Goal: Task Accomplishment & Management: Use online tool/utility

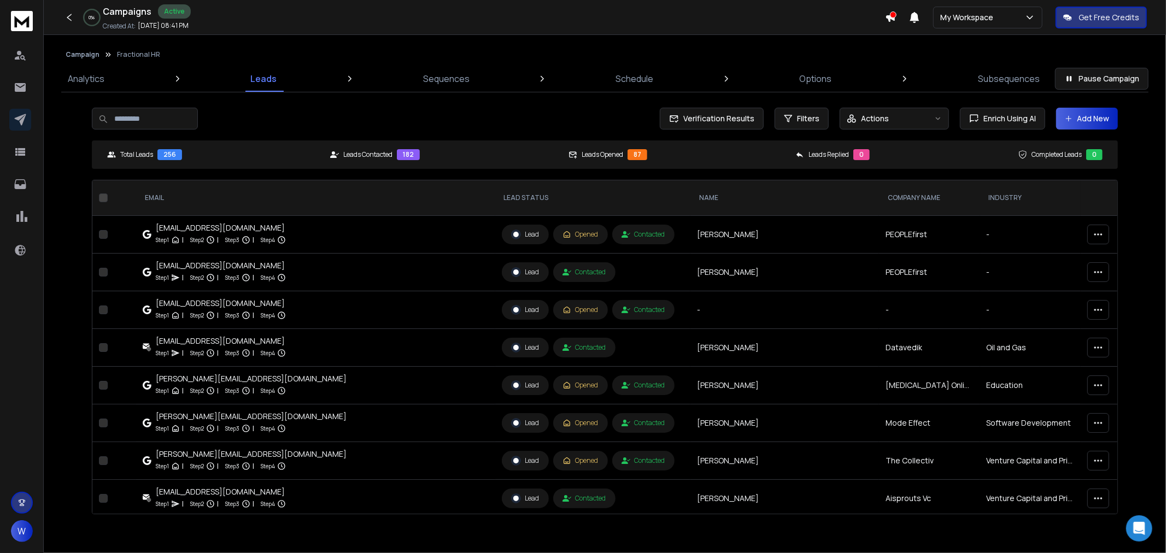
scroll to position [274, 0]
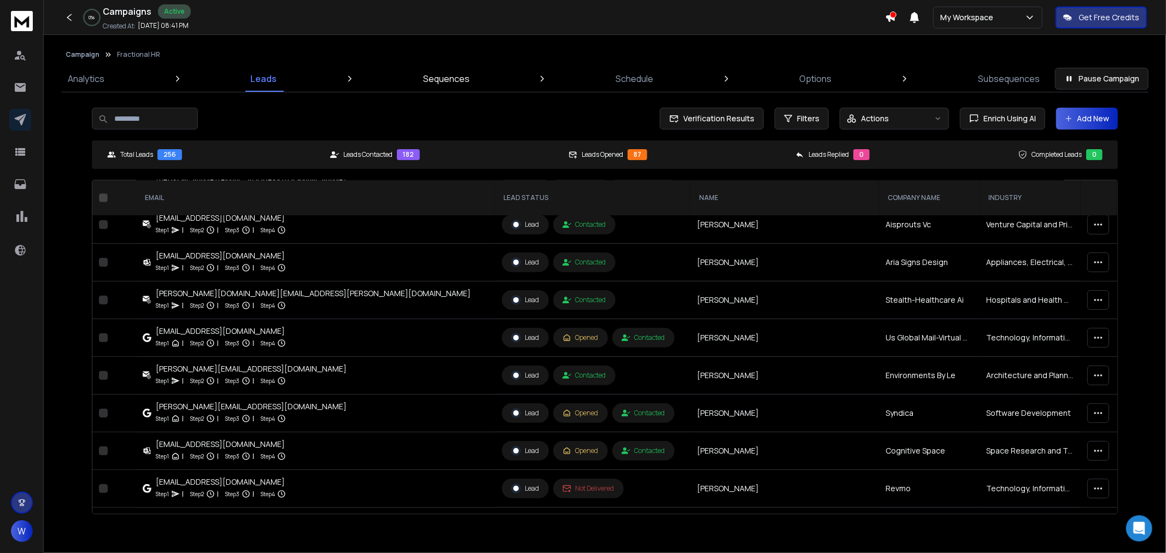
click at [449, 77] on p "Sequences" at bounding box center [446, 78] width 46 height 13
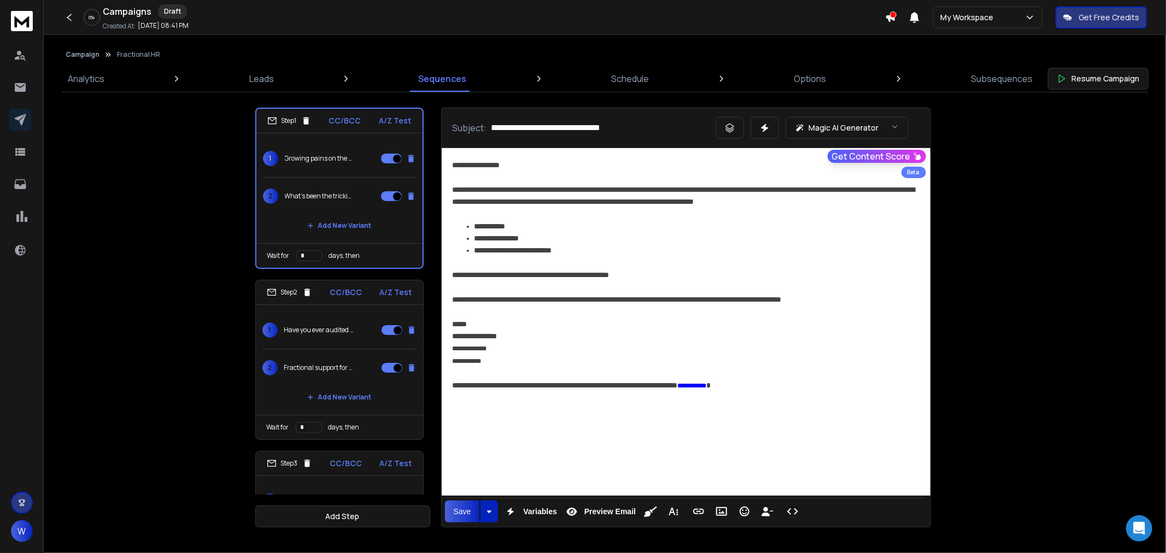
click at [301, 329] on p "Have you ever audited your people processes?" at bounding box center [319, 330] width 70 height 9
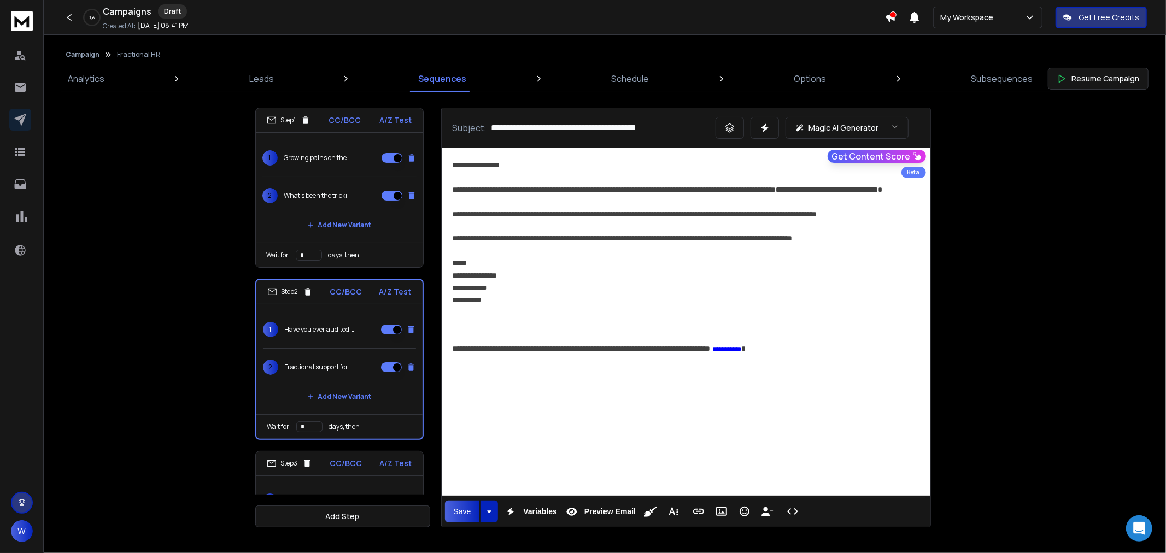
click at [337, 332] on p "Have you ever audited your people processes?" at bounding box center [320, 329] width 70 height 9
click at [328, 363] on p "Fractional support for HR gaps" at bounding box center [320, 367] width 70 height 9
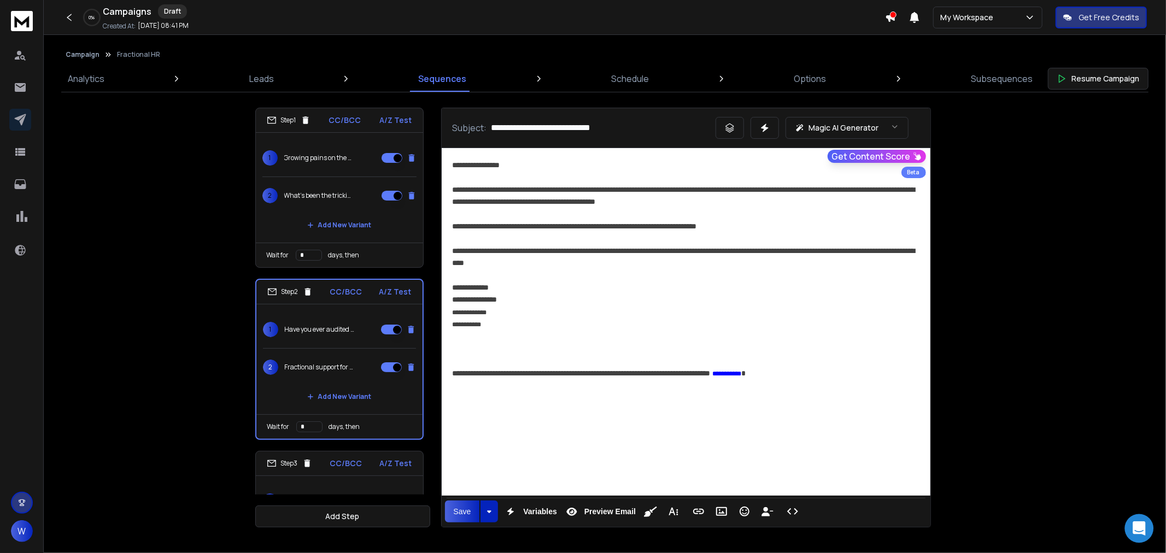
click at [1142, 523] on icon "Open Intercom Messenger" at bounding box center [1139, 529] width 13 height 14
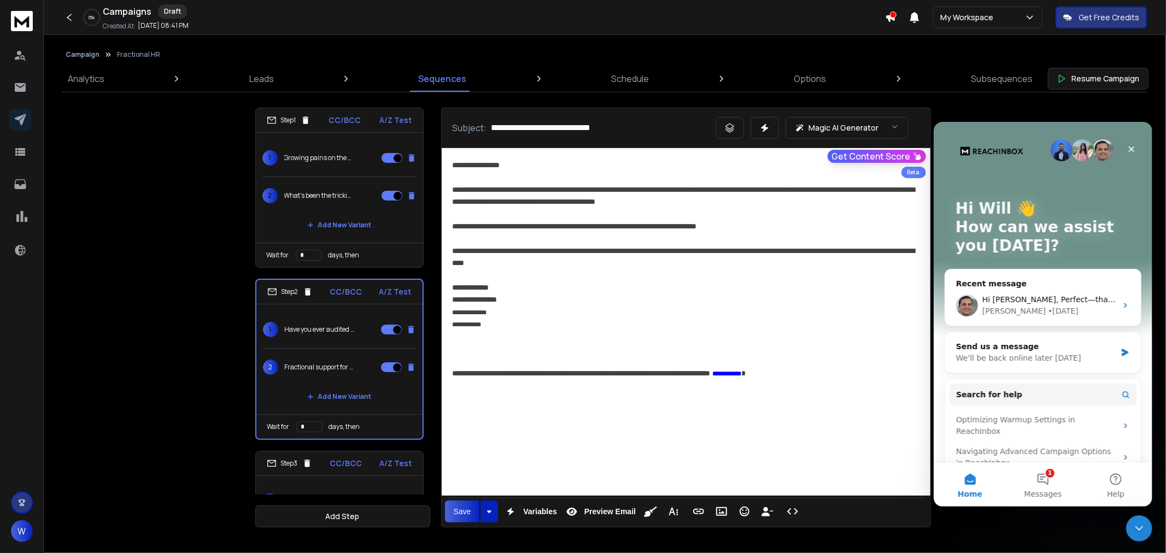
click at [100, 335] on div "**********" at bounding box center [605, 317] width 1088 height 429
click at [1132, 150] on icon "Close" at bounding box center [1131, 148] width 9 height 9
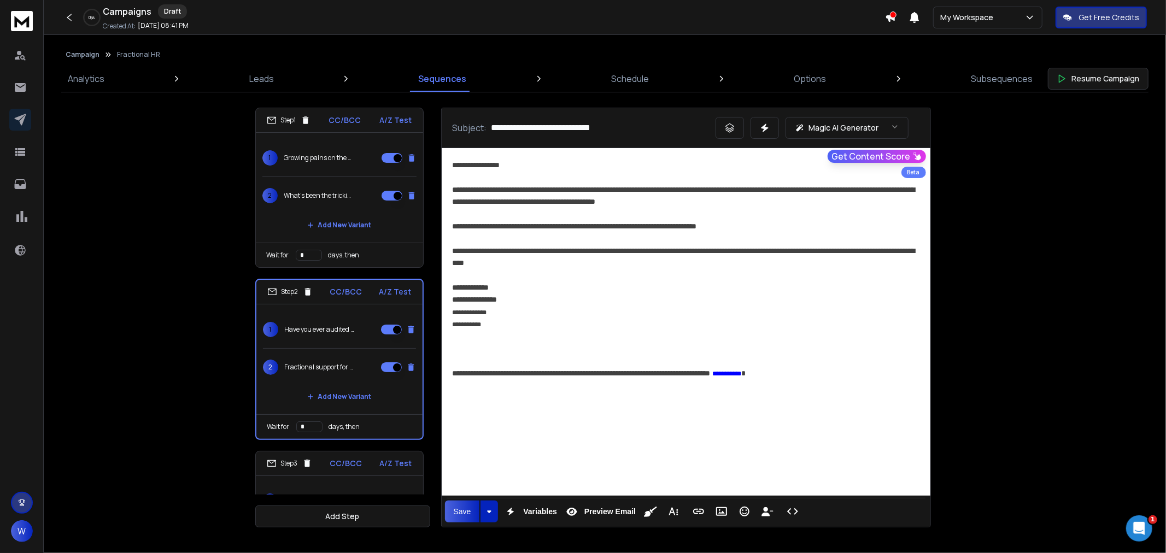
click at [323, 324] on div "1 Have you ever audited your people processes?" at bounding box center [309, 329] width 92 height 15
type input "**********"
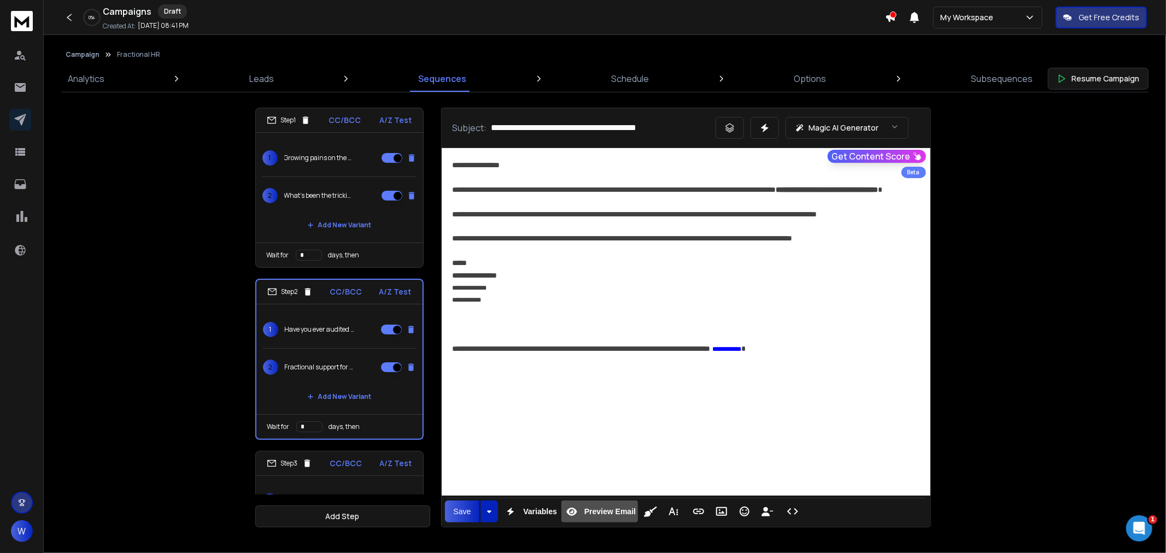
click at [610, 509] on span "Preview Email" at bounding box center [610, 511] width 56 height 9
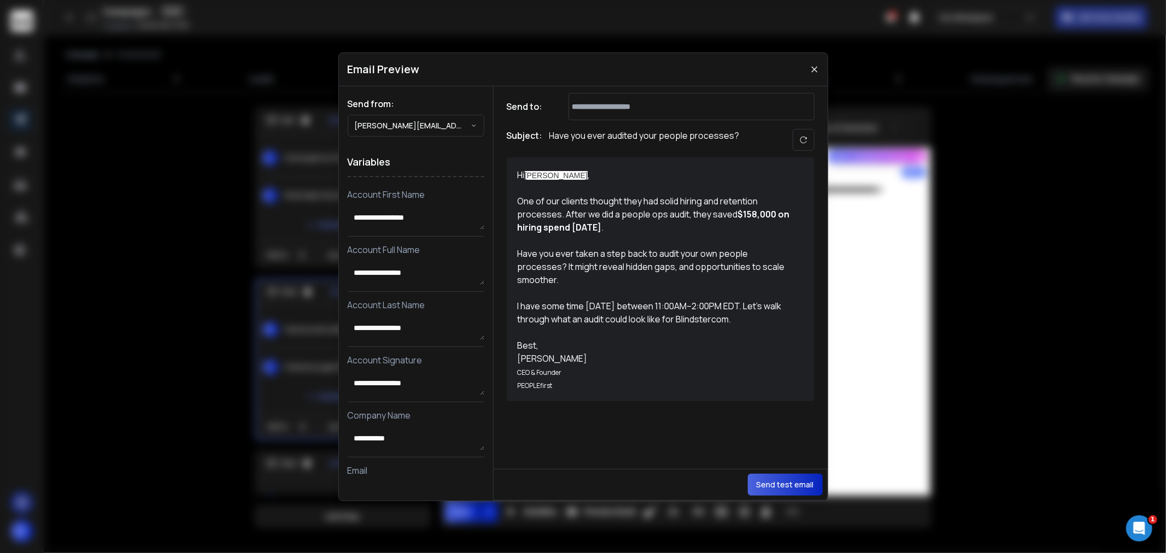
click at [811, 66] on icon at bounding box center [814, 69] width 9 height 9
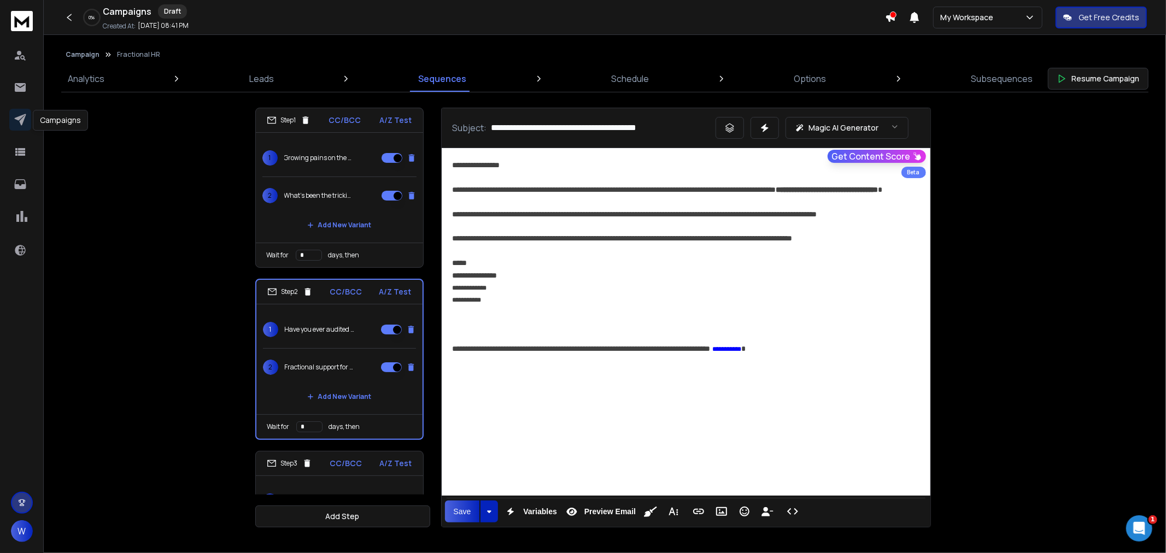
click at [11, 125] on link at bounding box center [20, 120] width 22 height 22
